Goal: Communication & Community: Answer question/provide support

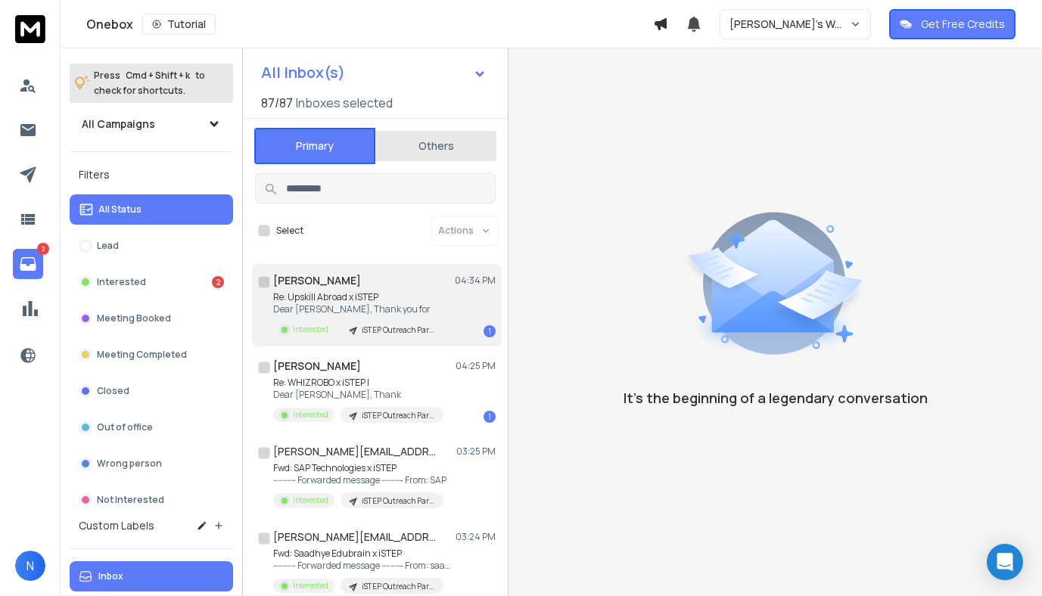
click at [290, 268] on div "Babli Das 04:34 PM Re: Upskill Abroad x iSTEP Dear Sir, Thank you for Intereste…" at bounding box center [377, 305] width 250 height 83
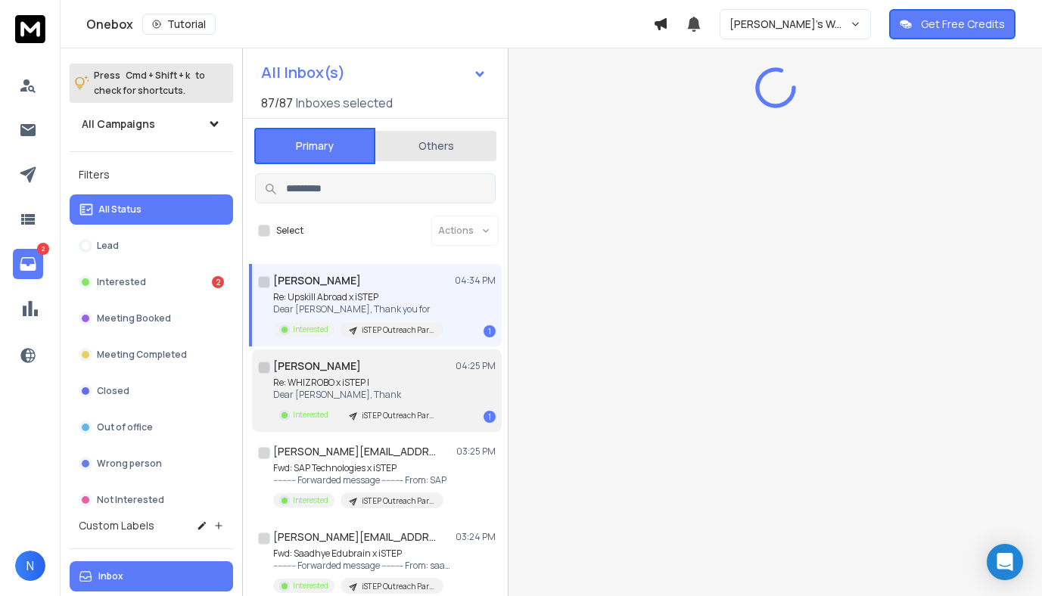
click at [329, 358] on div "Babli Das 04:25 PM Re: WHIZROBO x iSTEP | Dear Mr. Satish Rajput, Thank Interes…" at bounding box center [377, 391] width 250 height 83
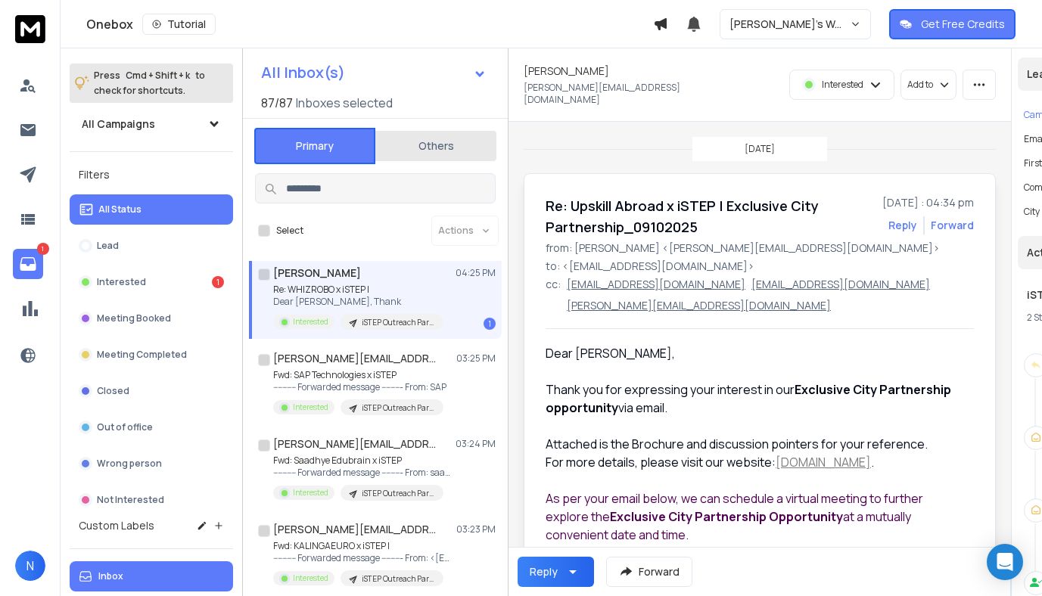
click at [329, 358] on h1 "[PERSON_NAME][EMAIL_ADDRESS][DOMAIN_NAME]" at bounding box center [356, 358] width 167 height 15
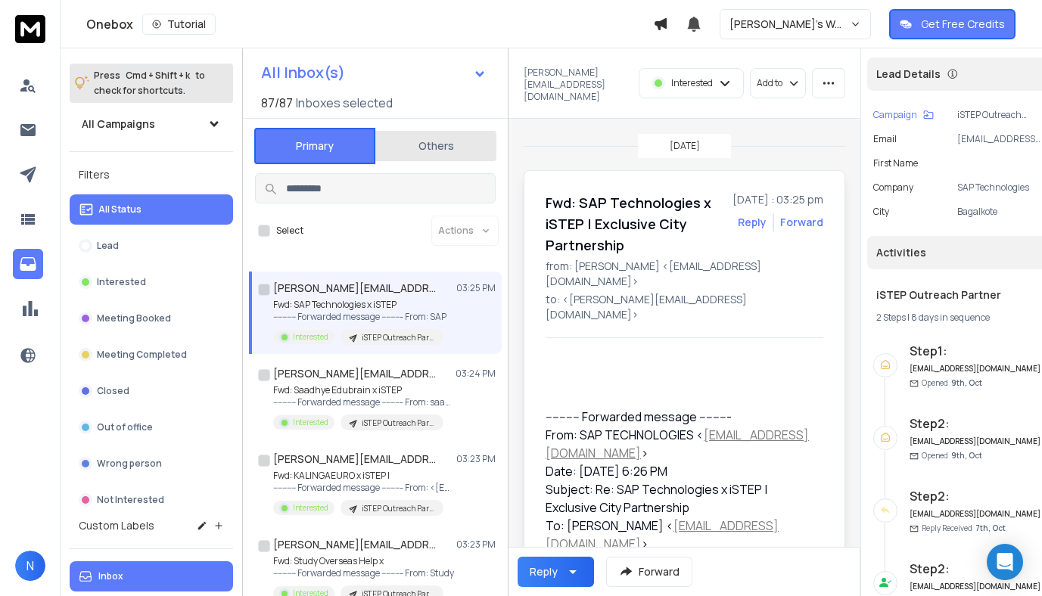
scroll to position [148, 0]
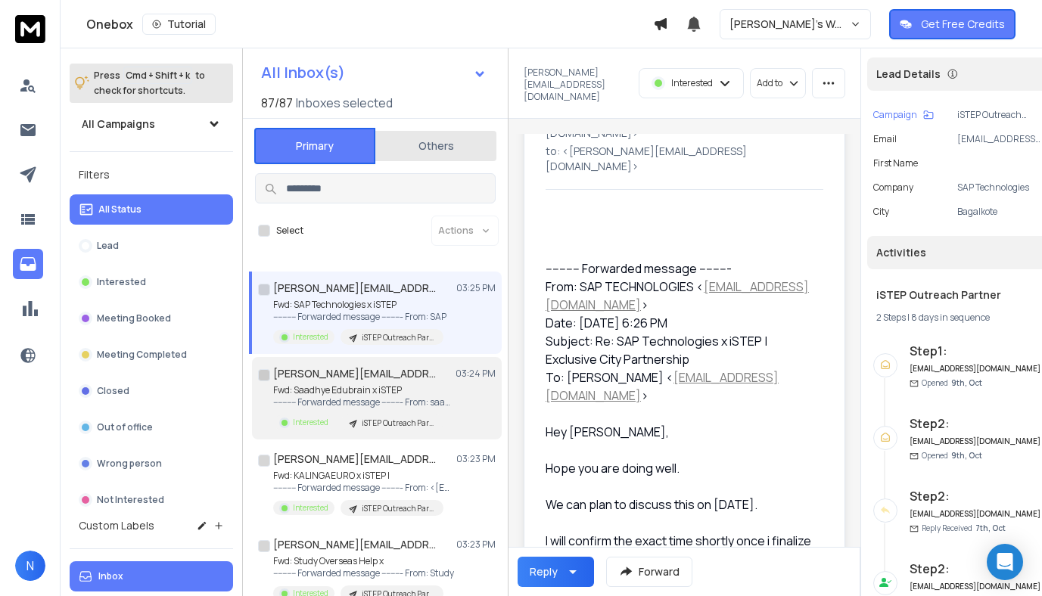
click at [323, 383] on div "b.das@istepmentors.com 03:24 PM Fwd: Saadhye Edubrain x iSTEP ---------- Forwar…" at bounding box center [384, 398] width 223 height 64
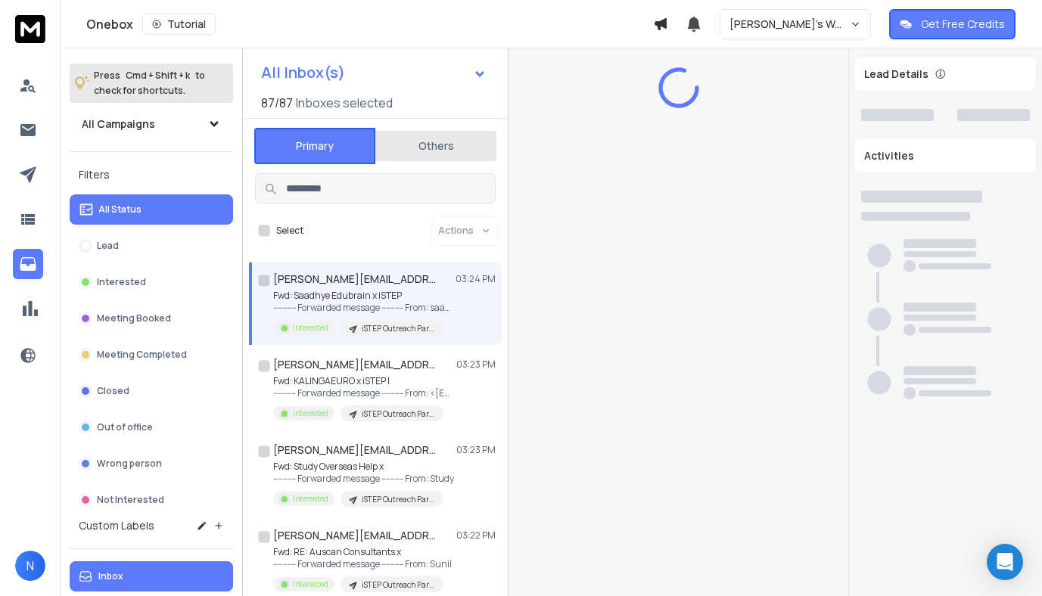
click at [323, 383] on p "Fwd: KALINGAEURO x iSTEP |" at bounding box center [364, 381] width 182 height 12
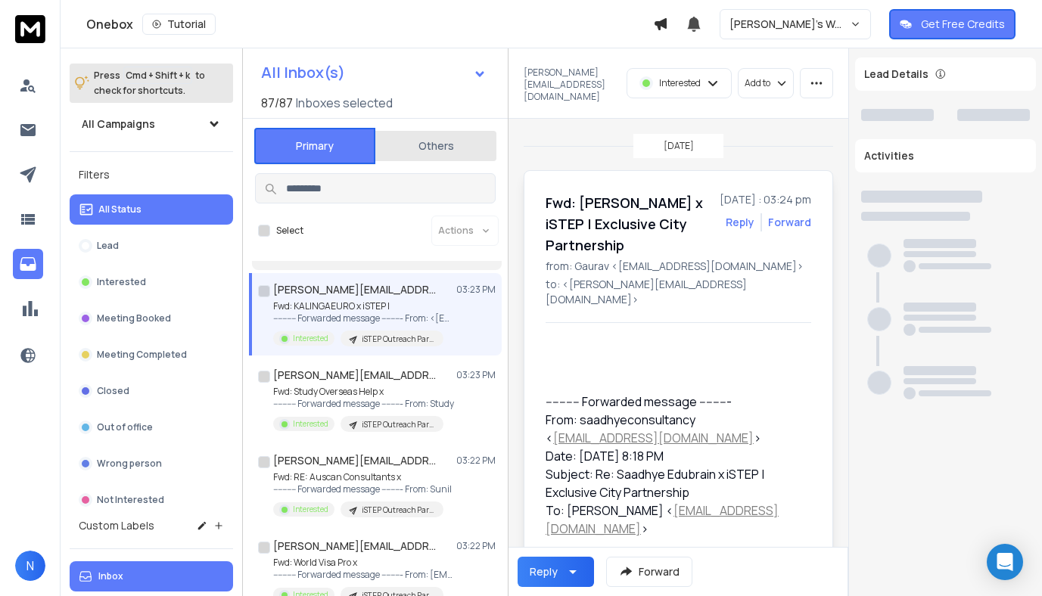
scroll to position [331, 0]
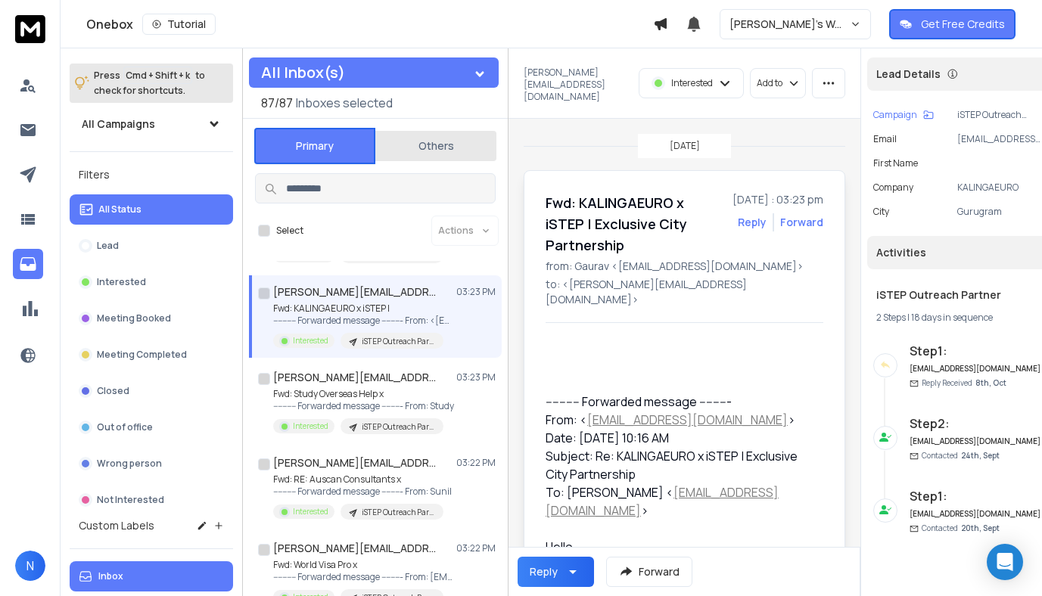
click at [481, 76] on icon at bounding box center [480, 74] width 14 height 14
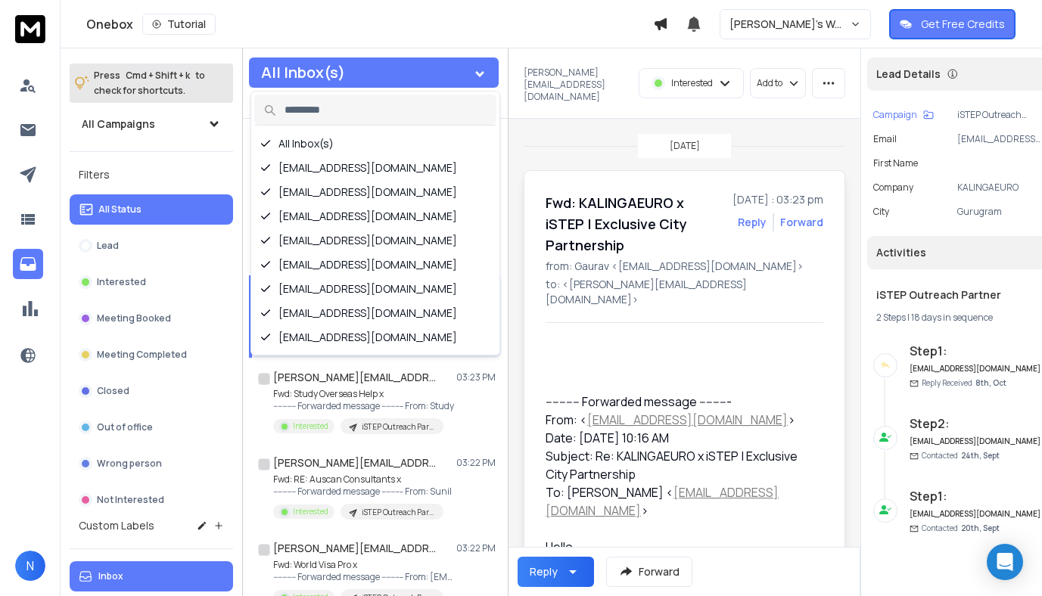
click at [481, 76] on icon at bounding box center [480, 74] width 14 height 14
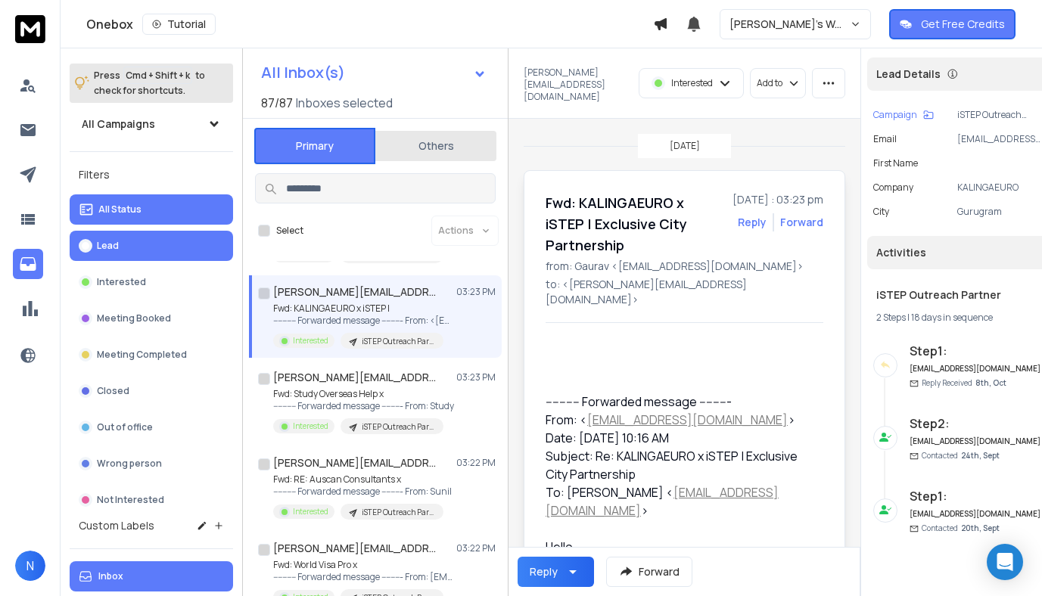
click at [132, 252] on button "Lead" at bounding box center [151, 246] width 163 height 30
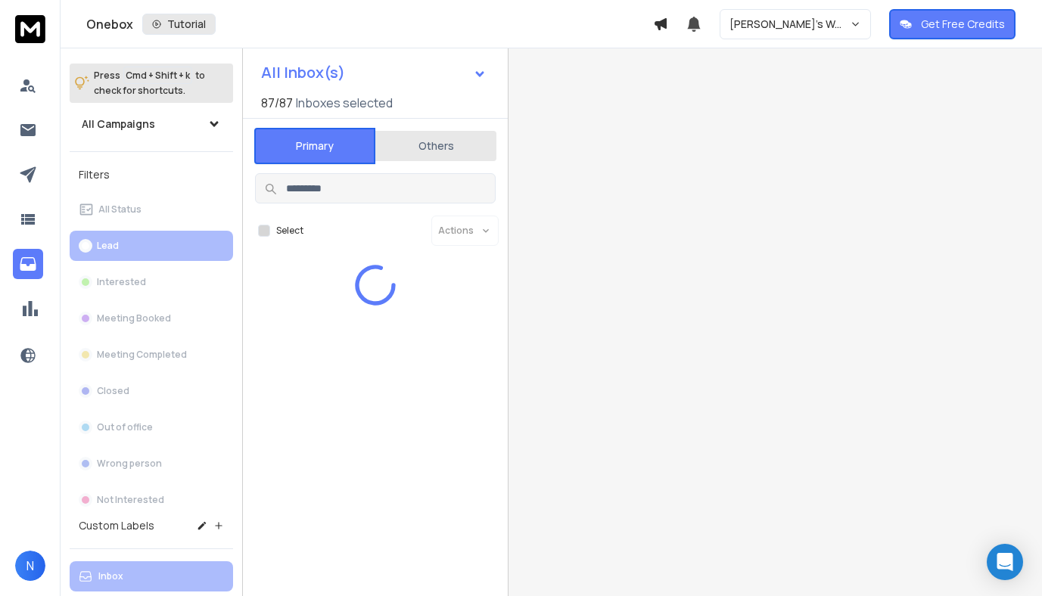
scroll to position [0, 0]
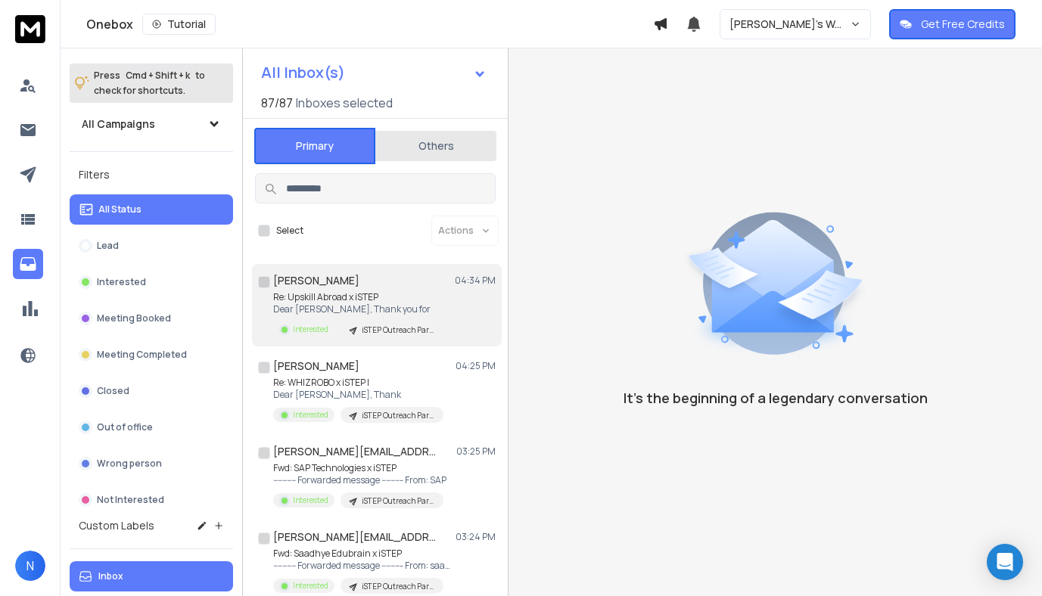
click at [392, 306] on p "Dear [PERSON_NAME], Thank you for" at bounding box center [358, 310] width 170 height 12
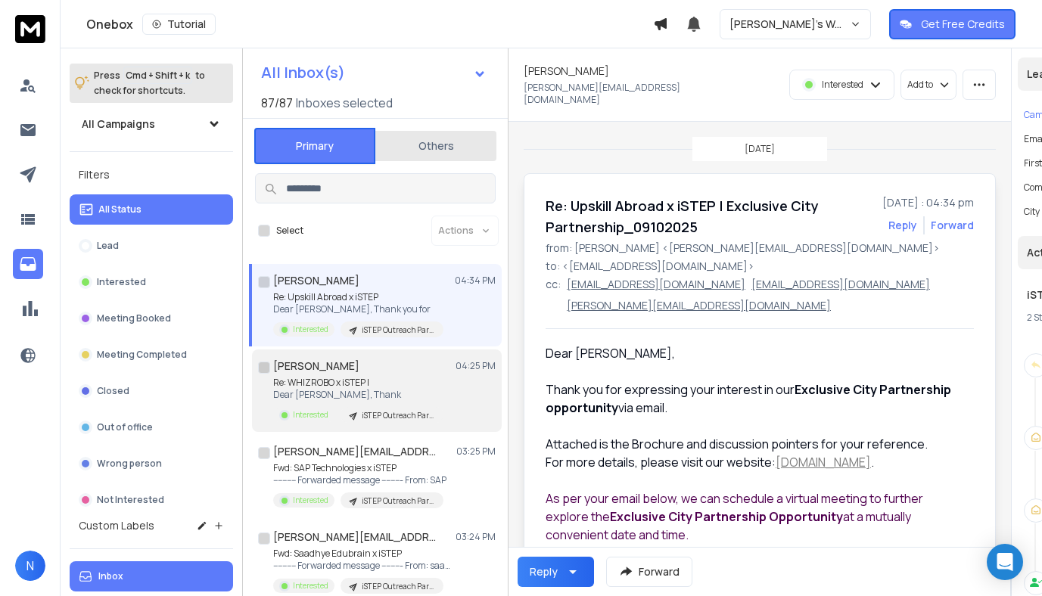
click at [362, 375] on div "[PERSON_NAME] 04:25 PM Re: WHIZROBO x iSTEP | Dear [PERSON_NAME], Thank Interes…" at bounding box center [384, 391] width 223 height 64
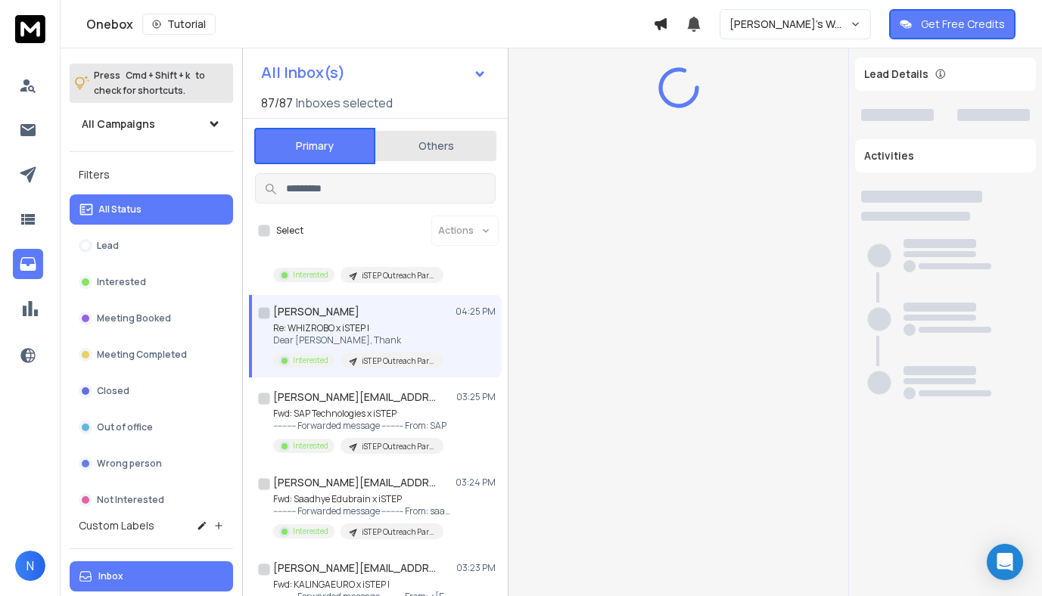
scroll to position [63, 0]
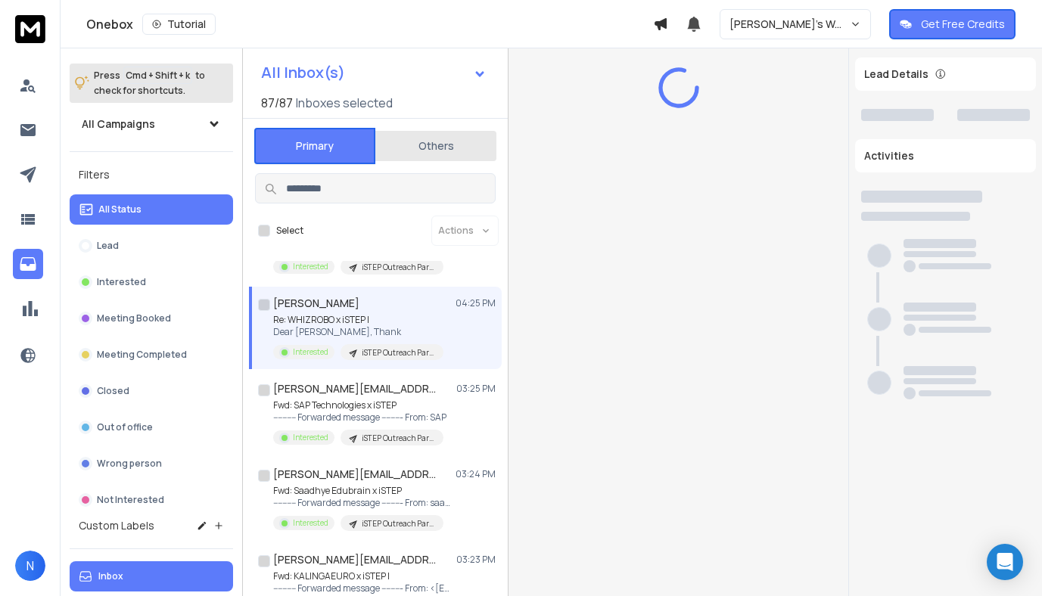
click at [362, 375] on div "[PERSON_NAME][EMAIL_ADDRESS][DOMAIN_NAME] 03:25 PM Fwd: SAP Technologies x iSTE…" at bounding box center [377, 413] width 250 height 83
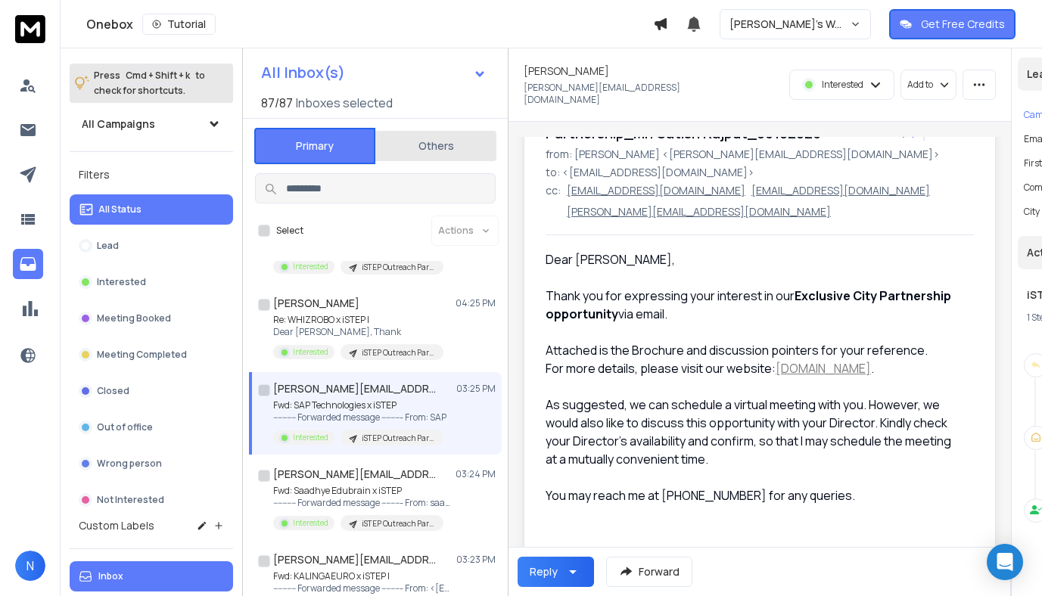
scroll to position [316, 0]
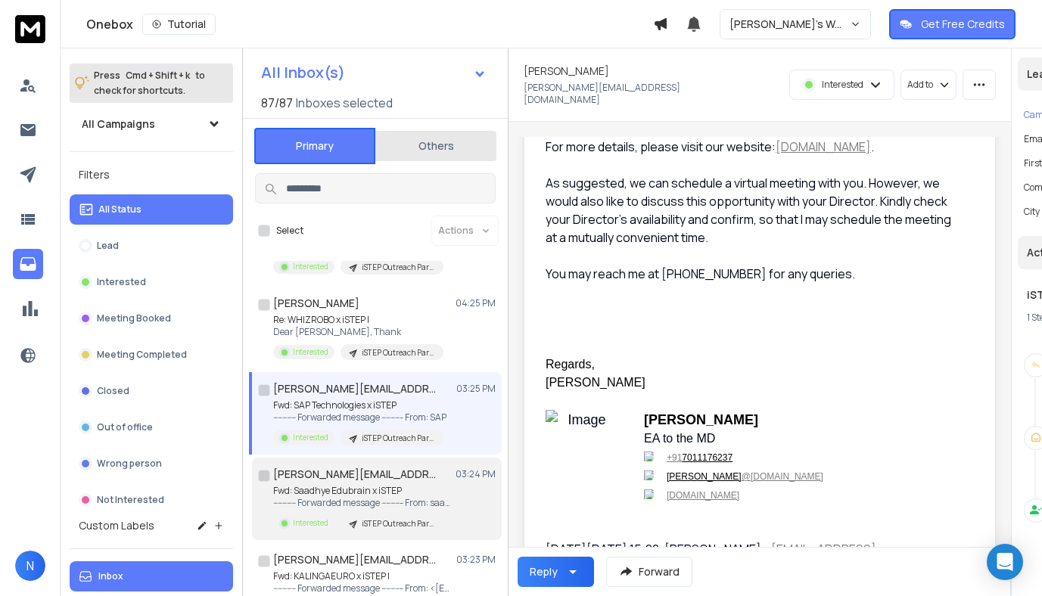
click at [367, 481] on h1 "[PERSON_NAME][EMAIL_ADDRESS][DOMAIN_NAME]" at bounding box center [356, 474] width 167 height 15
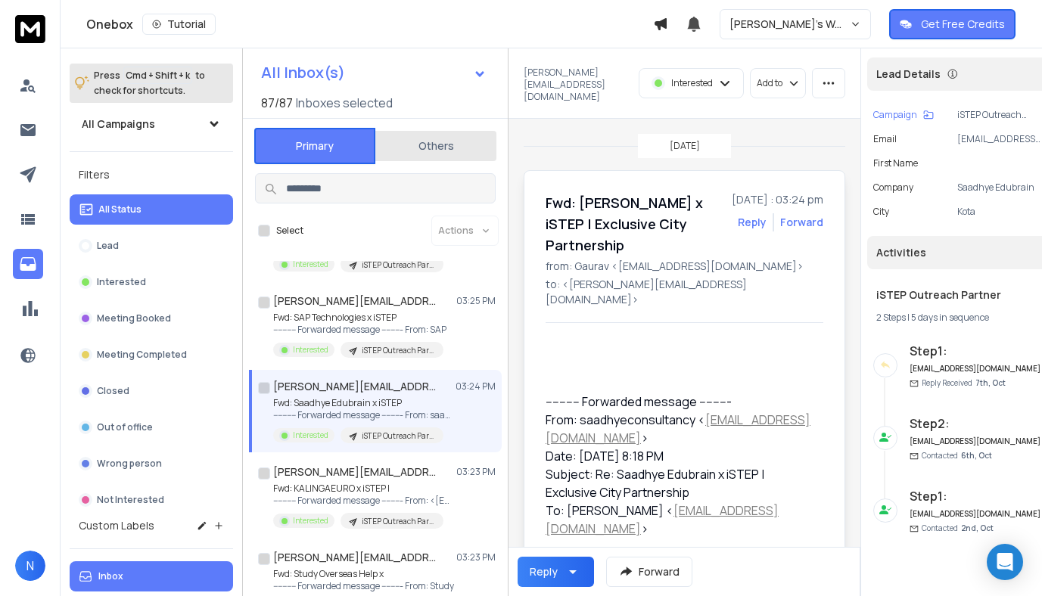
scroll to position [184, 0]
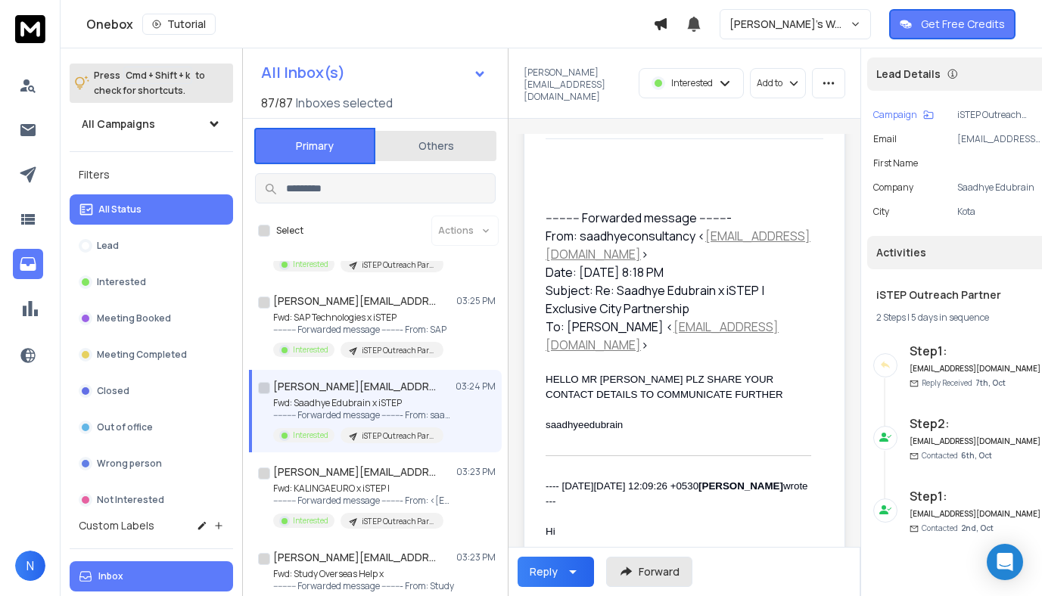
click at [656, 568] on button "Forward" at bounding box center [649, 572] width 86 height 30
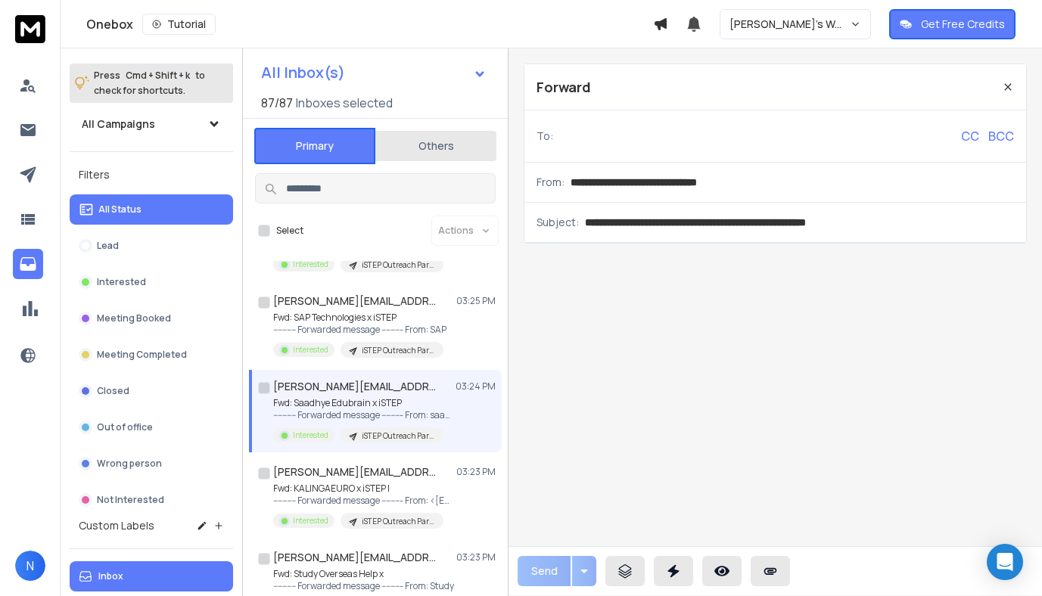
scroll to position [0, 0]
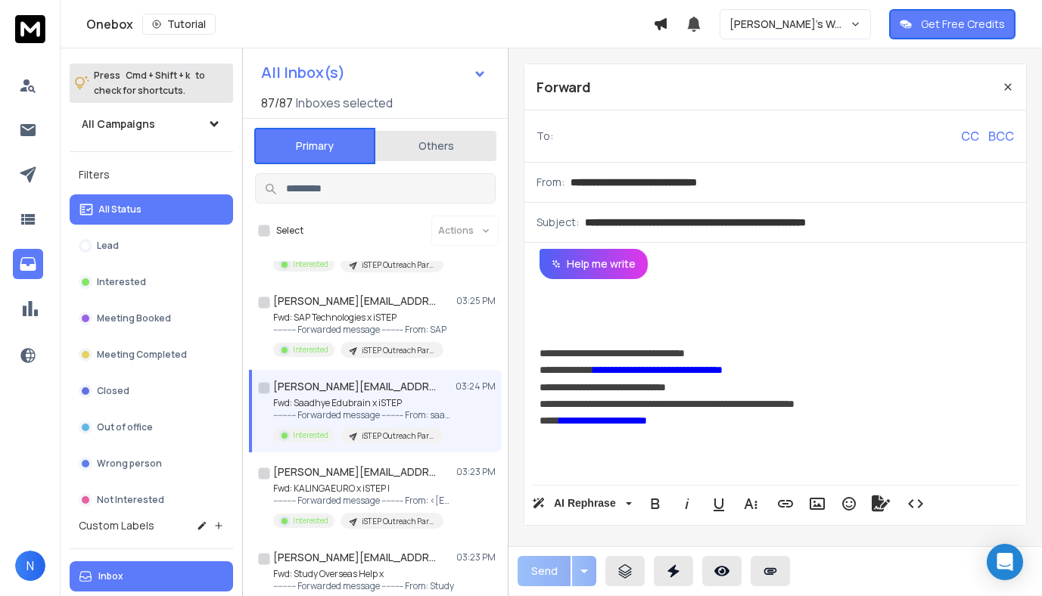
click at [618, 143] on input at bounding box center [612, 136] width 106 height 27
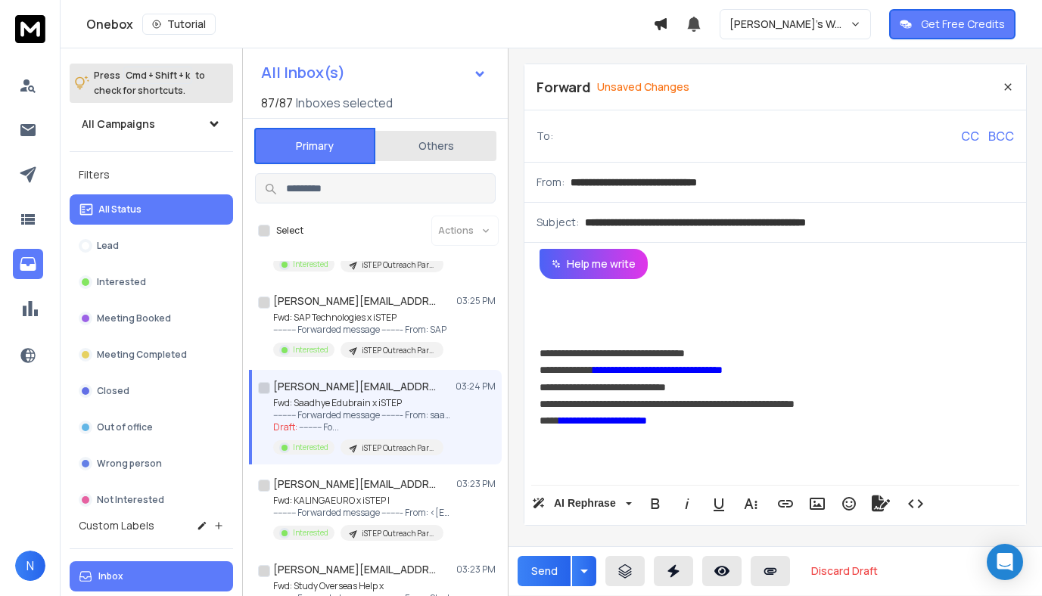
type input "**********"
click at [546, 576] on button "Send" at bounding box center [544, 571] width 53 height 30
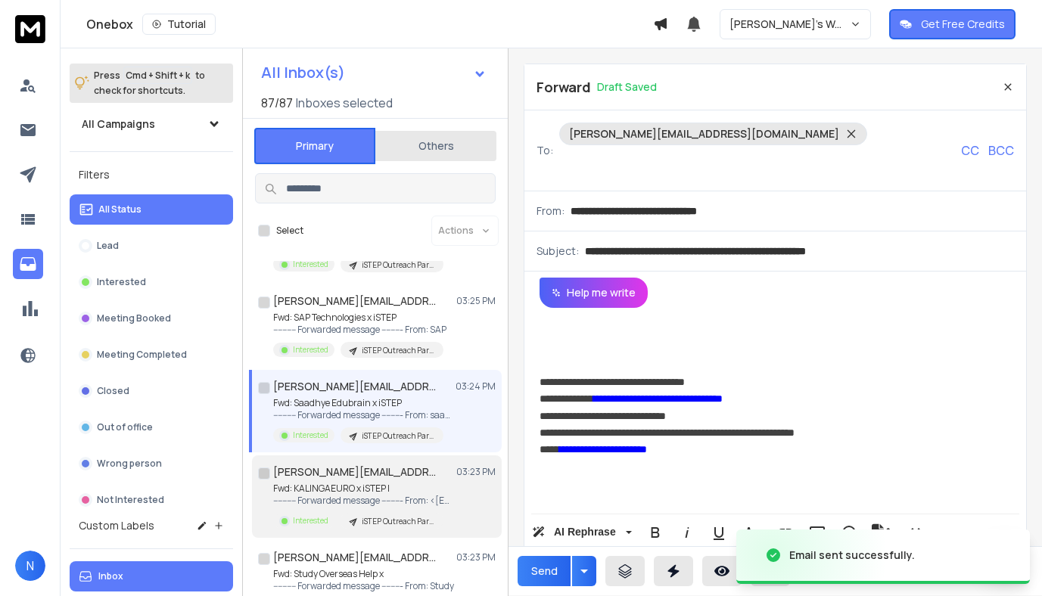
click at [381, 497] on p "---------- Forwarded message --------- From: <[EMAIL_ADDRESS][DOMAIN_NAME]" at bounding box center [364, 501] width 182 height 12
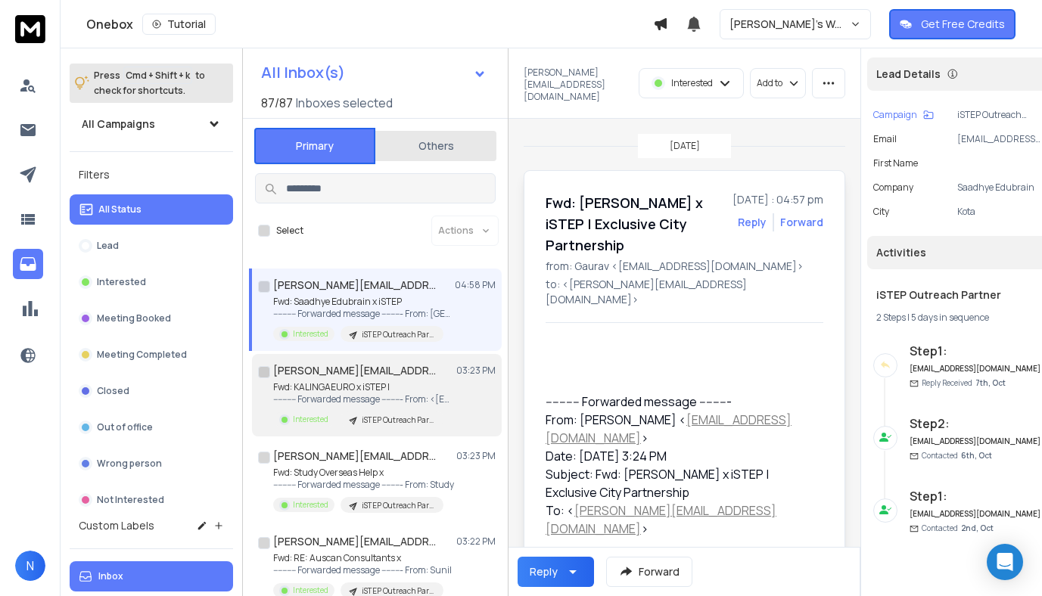
click at [357, 385] on p "Fwd: KALINGAEURO x iSTEP |" at bounding box center [364, 387] width 182 height 12
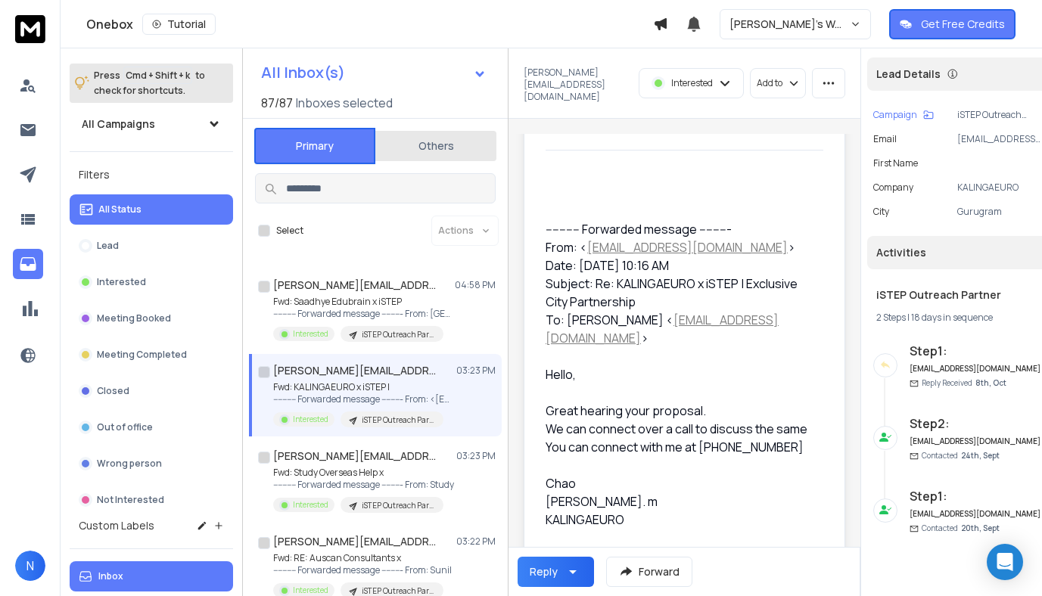
scroll to position [144, 0]
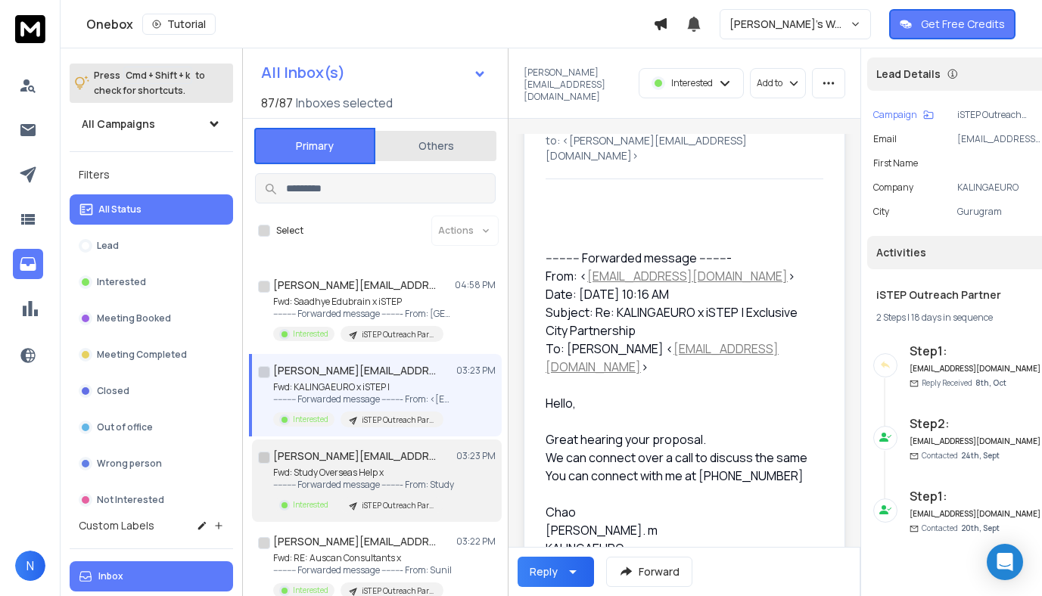
click at [371, 467] on p "Fwd: Study Overseas Help x" at bounding box center [363, 473] width 181 height 12
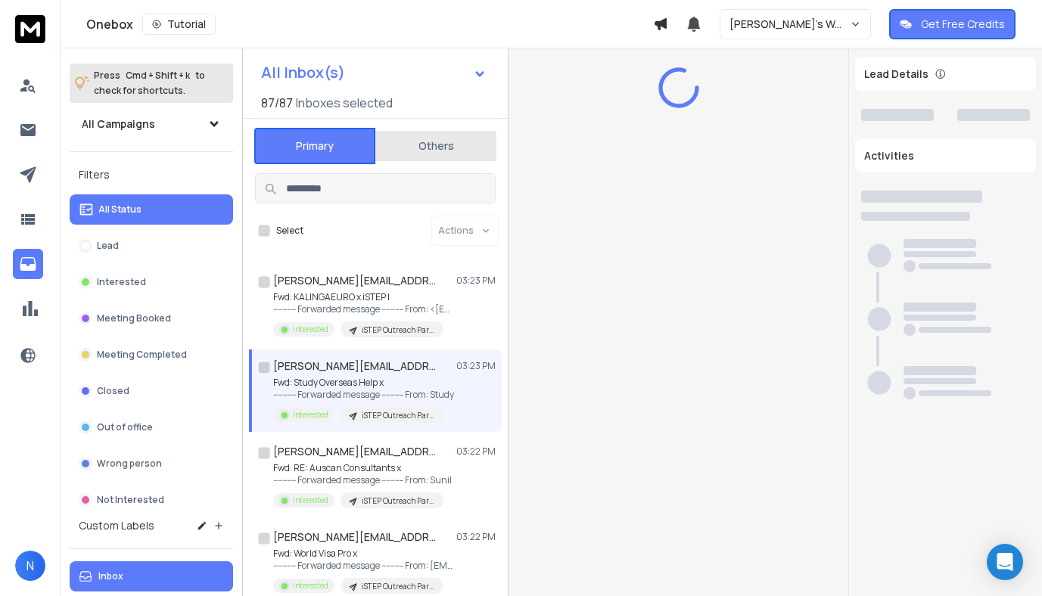
click at [371, 466] on p "Fwd: RE: Auscan Consultants x" at bounding box center [362, 468] width 179 height 12
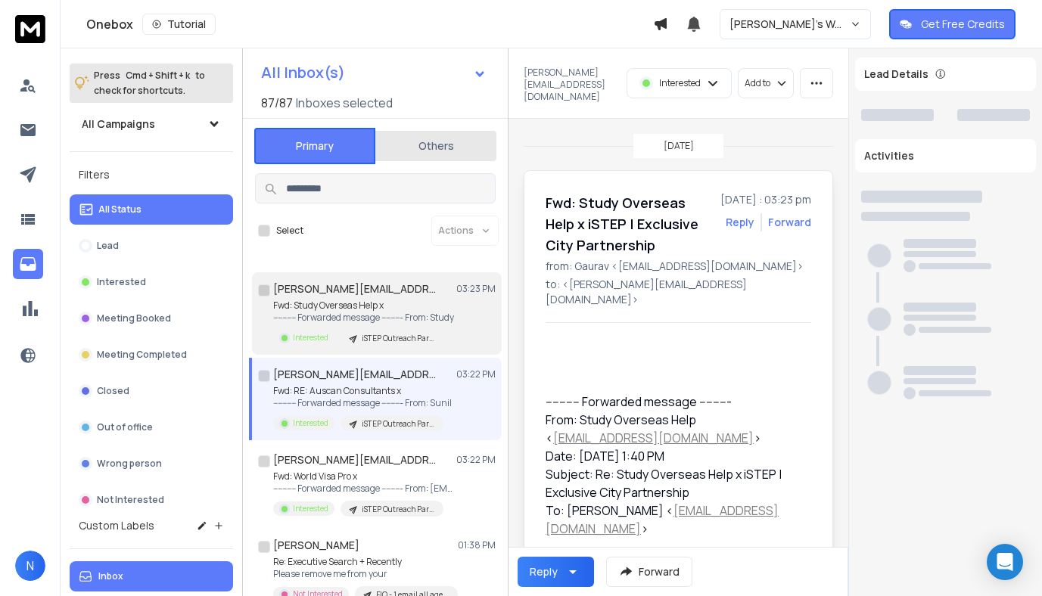
click at [371, 466] on h1 "[PERSON_NAME][EMAIL_ADDRESS][DOMAIN_NAME]" at bounding box center [356, 460] width 167 height 15
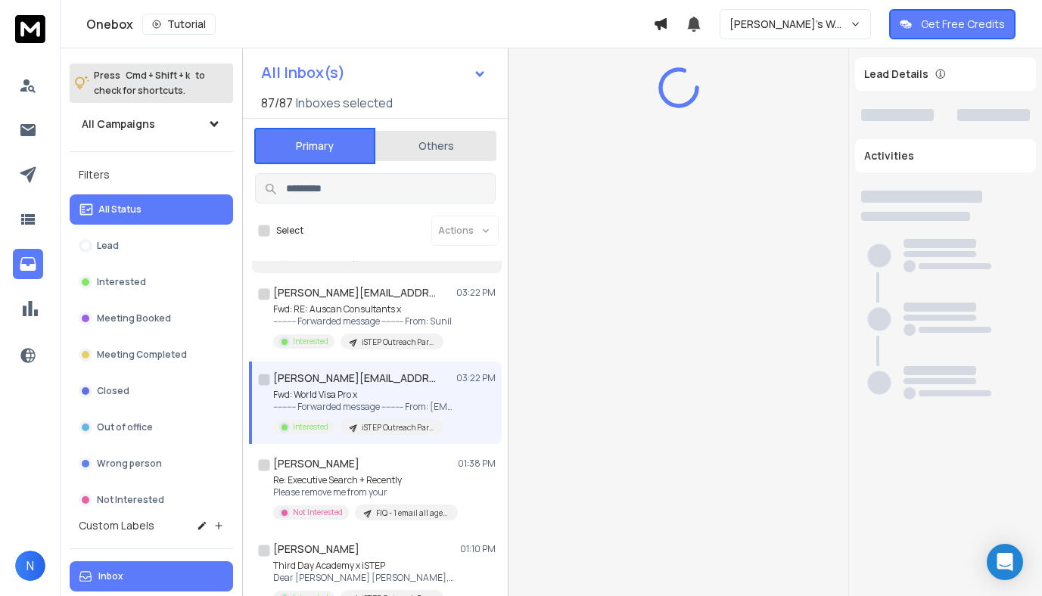
click at [371, 466] on div "[PERSON_NAME] 01:38 PM" at bounding box center [384, 463] width 223 height 15
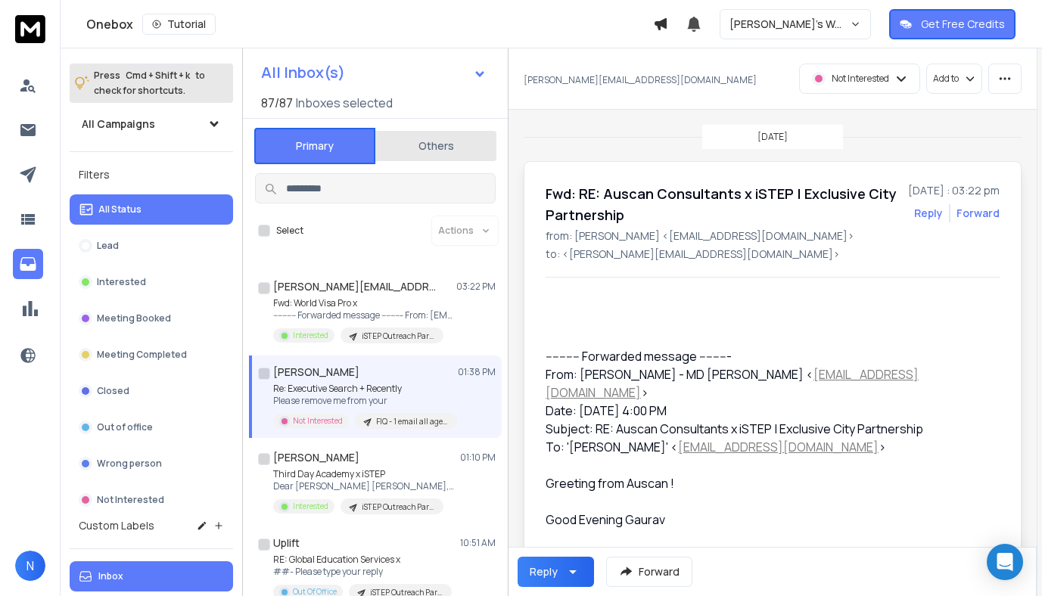
click at [371, 466] on div "[PERSON_NAME] 01:10 PM Third Day Academy x iSTEP Dear [PERSON_NAME] [PERSON_NAM…" at bounding box center [384, 482] width 223 height 64
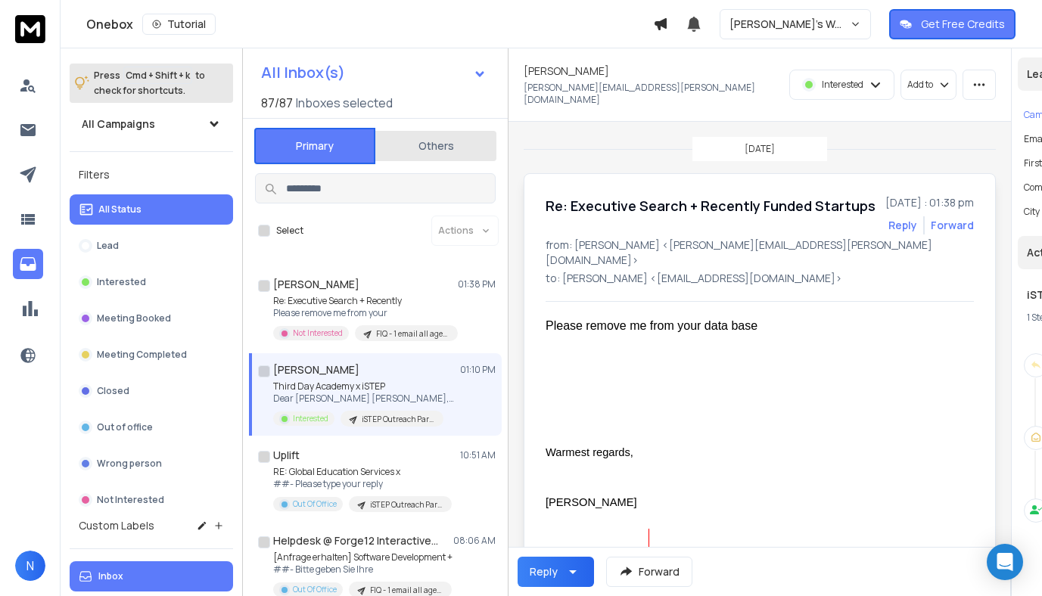
click at [371, 466] on p "RE: Global Education Services x" at bounding box center [362, 472] width 179 height 12
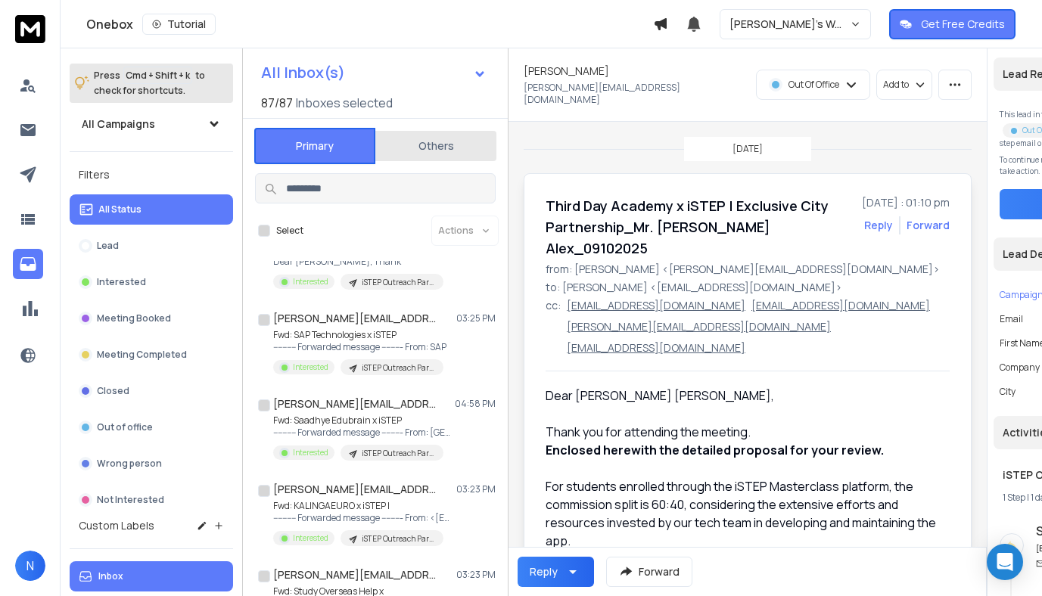
scroll to position [0, 0]
